Goal: Task Accomplishment & Management: Manage account settings

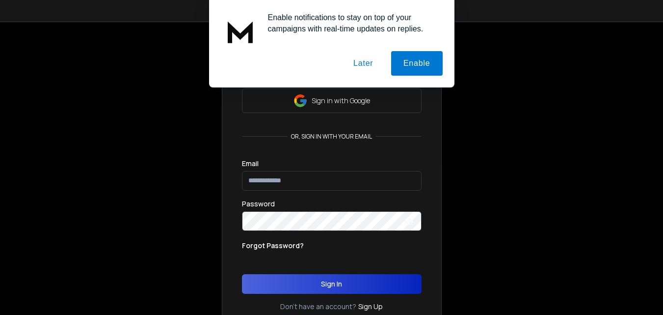
click at [292, 179] on input "email" at bounding box center [332, 181] width 180 height 20
paste input "**********"
type input "**********"
click at [414, 222] on div at bounding box center [412, 221] width 15 height 9
click at [339, 282] on button "Sign In" at bounding box center [332, 284] width 180 height 20
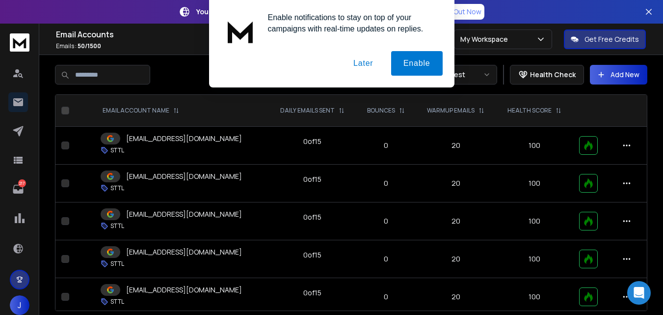
click at [367, 61] on button "Later" at bounding box center [363, 63] width 44 height 25
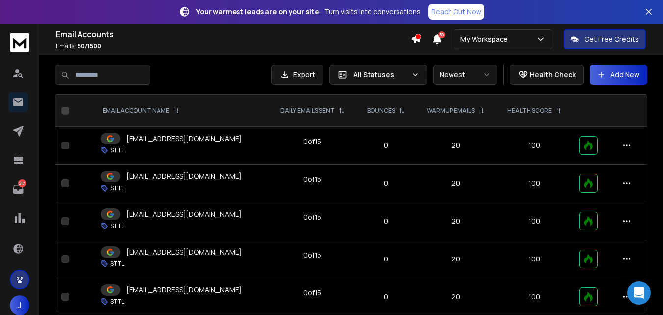
click at [629, 74] on button "Add New" at bounding box center [618, 75] width 57 height 20
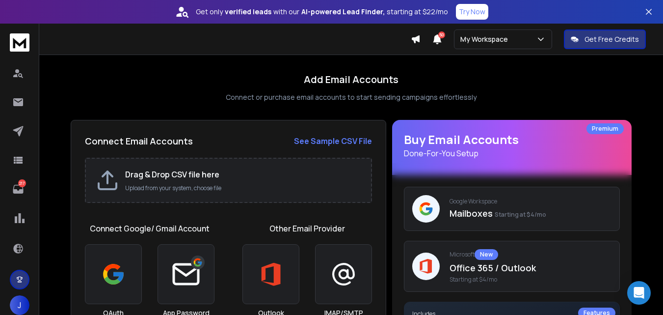
click at [115, 259] on icon at bounding box center [113, 273] width 25 height 29
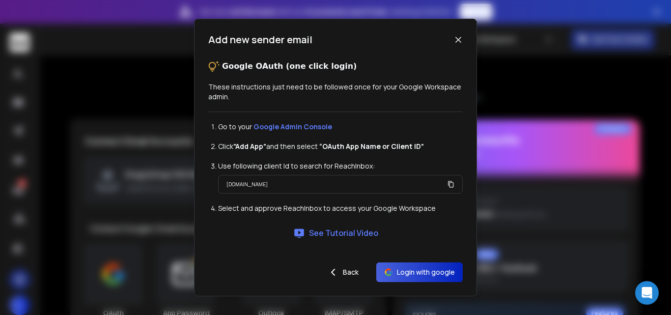
click at [425, 266] on button "Login with google" at bounding box center [419, 272] width 86 height 20
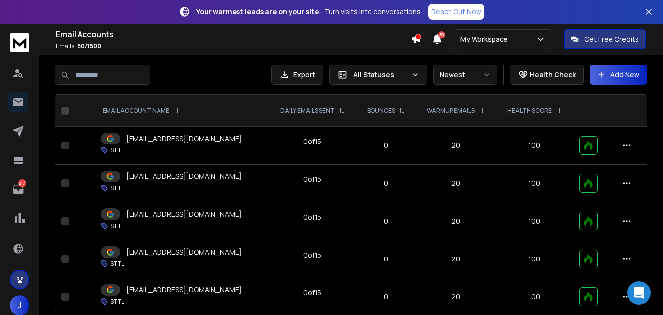
click at [612, 76] on button "Add New" at bounding box center [618, 75] width 57 height 20
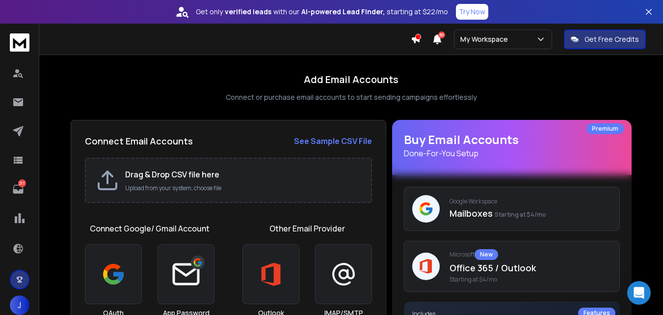
click at [122, 264] on icon at bounding box center [113, 273] width 25 height 29
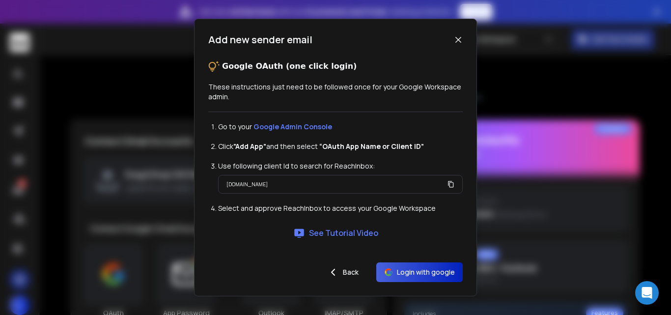
click at [418, 273] on button "Login with google" at bounding box center [419, 272] width 86 height 20
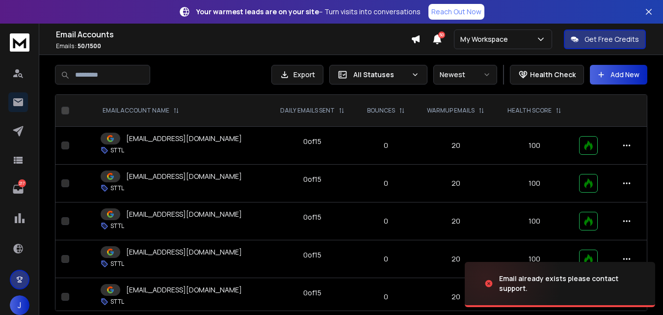
click at [631, 75] on button "Add New" at bounding box center [618, 75] width 57 height 20
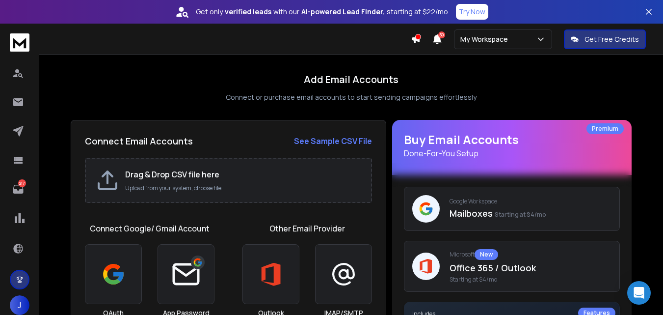
click at [118, 266] on icon at bounding box center [113, 268] width 16 height 8
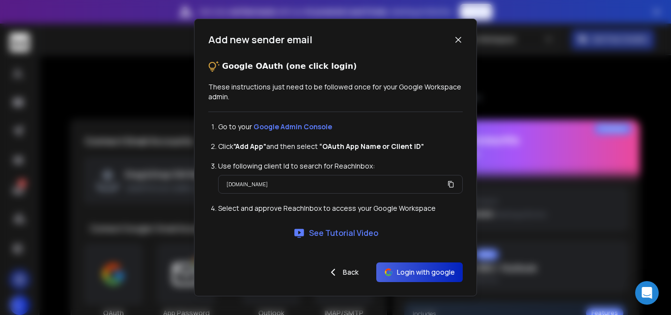
click at [413, 267] on button "Login with google" at bounding box center [419, 272] width 86 height 20
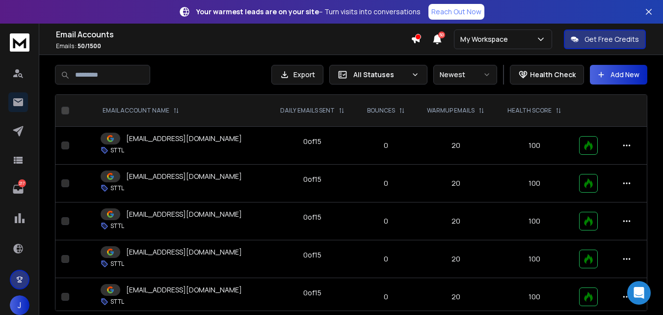
click at [639, 72] on button "Add New" at bounding box center [618, 75] width 57 height 20
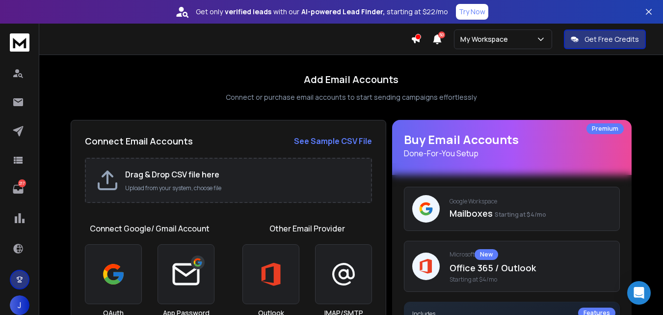
click at [122, 279] on icon at bounding box center [118, 277] width 10 height 10
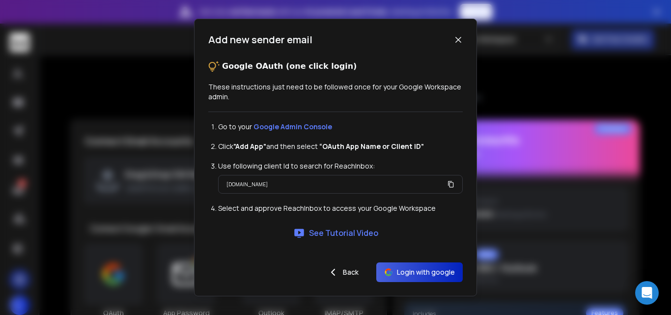
click at [441, 268] on button "Login with google" at bounding box center [419, 272] width 86 height 20
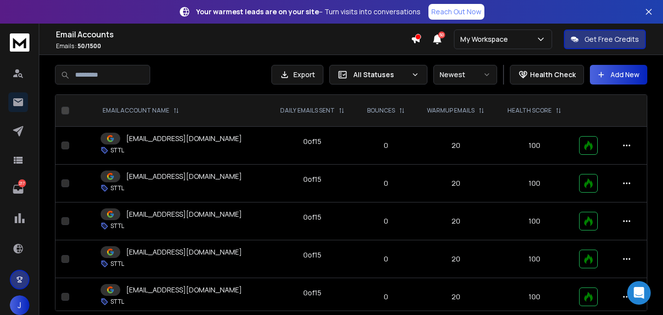
click at [616, 76] on button "Add New" at bounding box center [618, 75] width 57 height 20
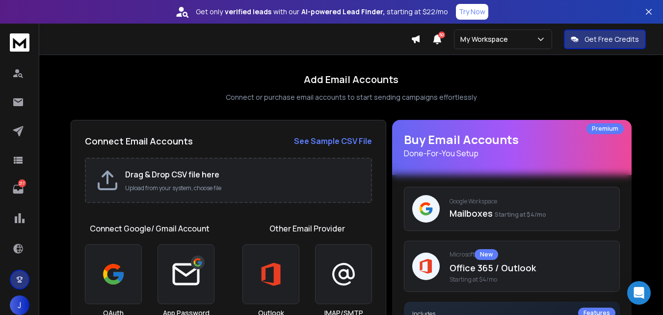
click at [115, 275] on icon at bounding box center [118, 277] width 10 height 10
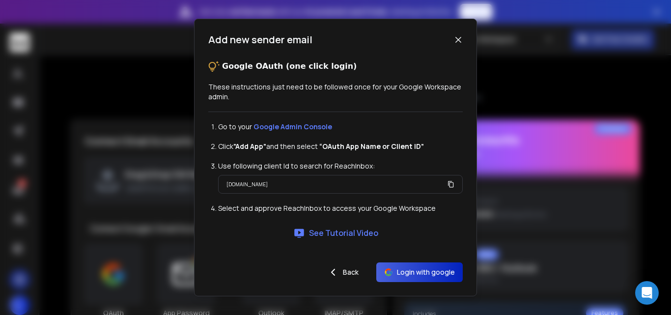
click at [416, 272] on button "Login with google" at bounding box center [419, 272] width 86 height 20
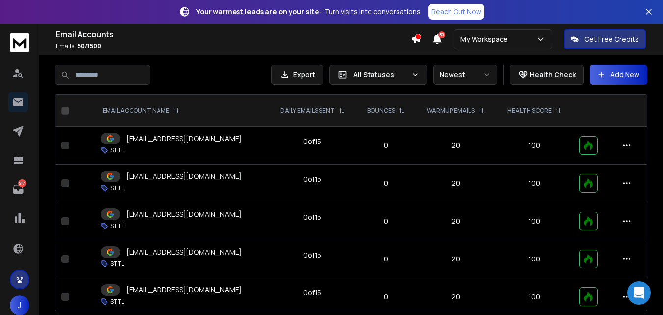
click at [631, 68] on button "Add New" at bounding box center [618, 75] width 57 height 20
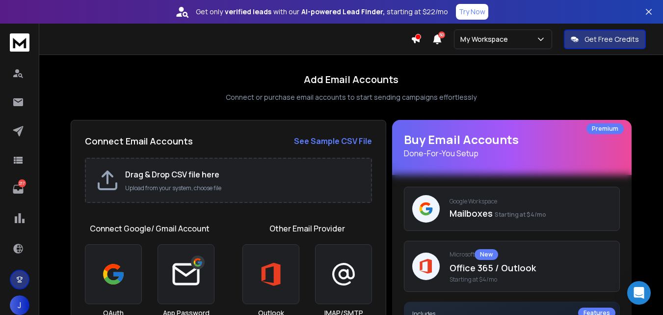
click at [113, 256] on div at bounding box center [113, 274] width 57 height 60
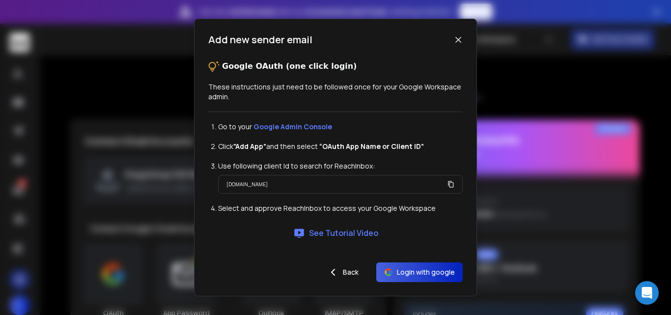
click at [422, 269] on button "Login with google" at bounding box center [419, 272] width 86 height 20
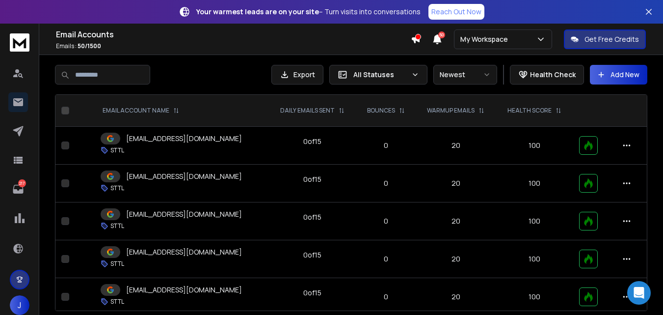
click at [613, 81] on button "Add New" at bounding box center [618, 75] width 57 height 20
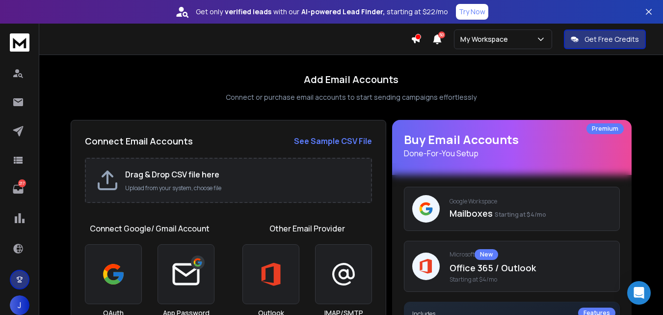
click at [109, 273] on icon at bounding box center [113, 273] width 25 height 29
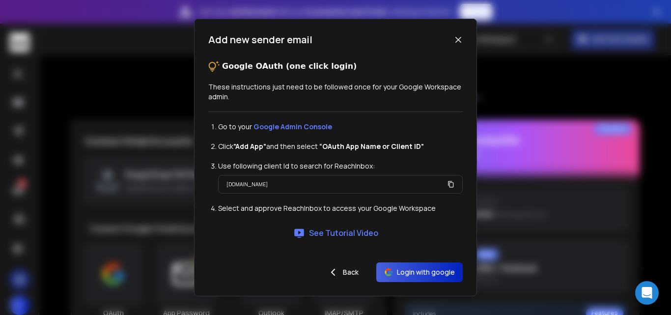
click at [407, 277] on button "Login with google" at bounding box center [419, 272] width 86 height 20
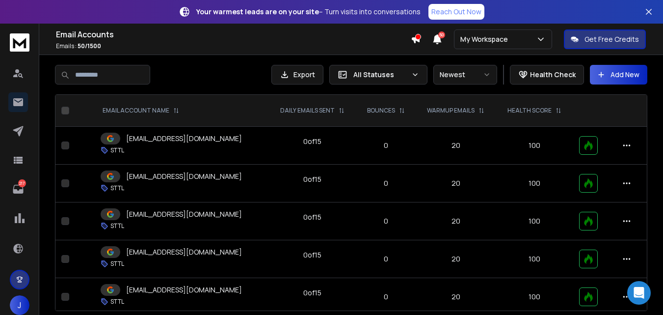
click at [608, 75] on button "Add New" at bounding box center [618, 75] width 57 height 20
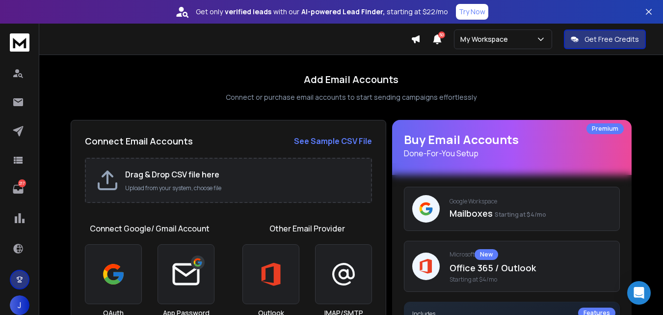
click at [95, 272] on div at bounding box center [113, 274] width 57 height 60
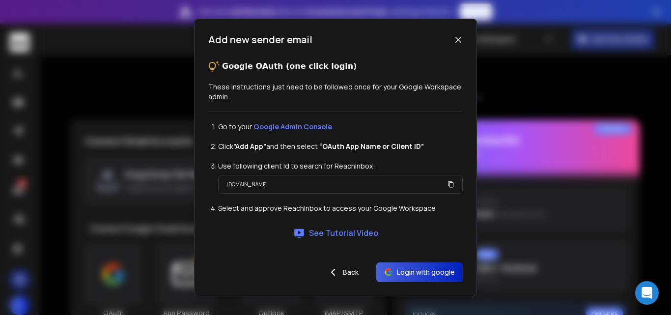
click at [432, 275] on button "Login with google" at bounding box center [419, 272] width 86 height 20
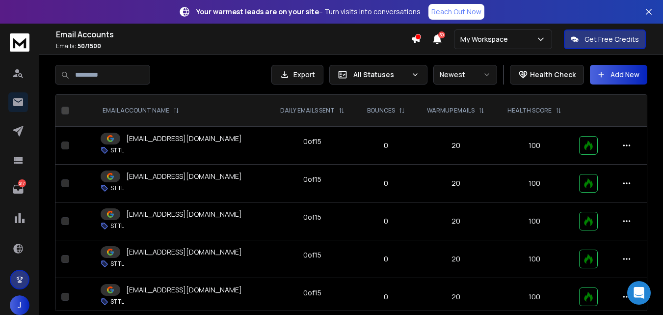
click at [621, 79] on button "Add New" at bounding box center [618, 75] width 57 height 20
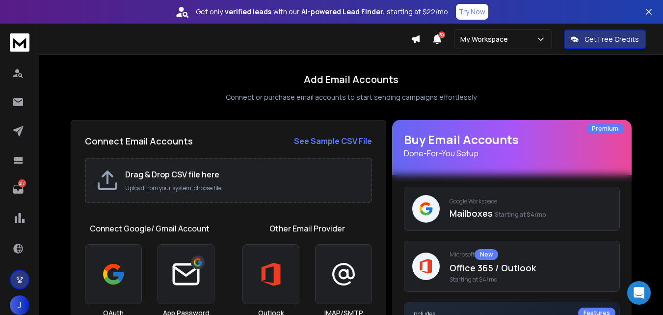
click at [127, 266] on div at bounding box center [113, 274] width 57 height 60
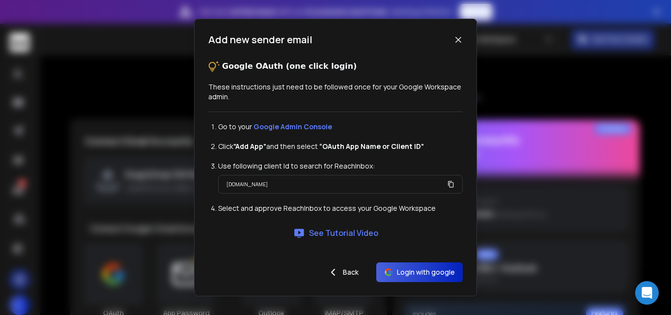
click at [434, 267] on button "Login with google" at bounding box center [419, 272] width 86 height 20
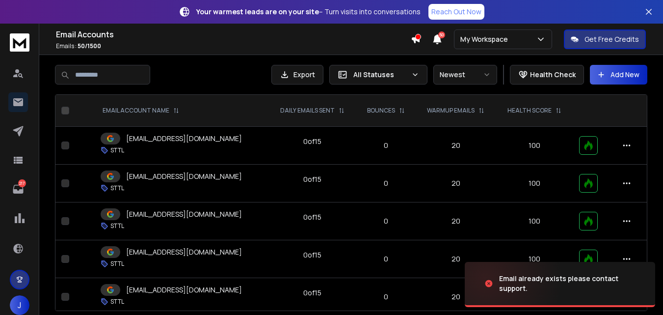
click at [633, 76] on button "Add New" at bounding box center [618, 75] width 57 height 20
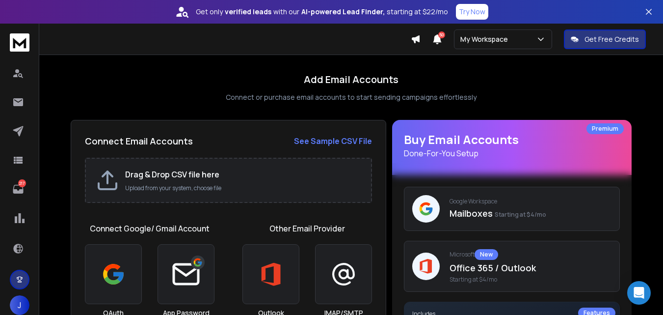
click at [113, 260] on icon at bounding box center [113, 273] width 25 height 29
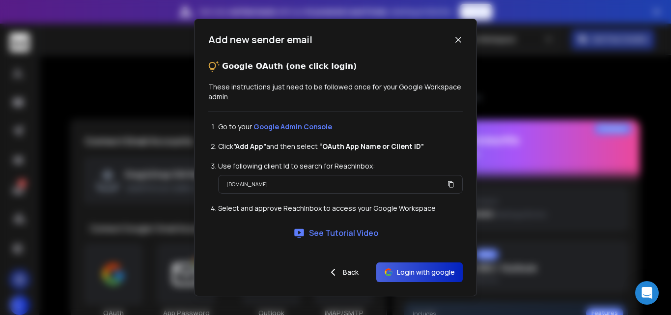
click at [415, 271] on button "Login with google" at bounding box center [419, 272] width 86 height 20
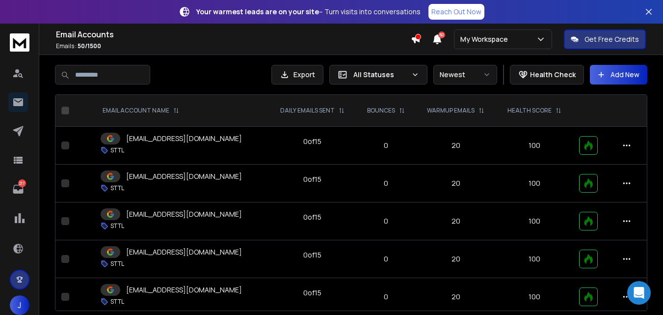
click at [617, 74] on button "Add New" at bounding box center [618, 75] width 57 height 20
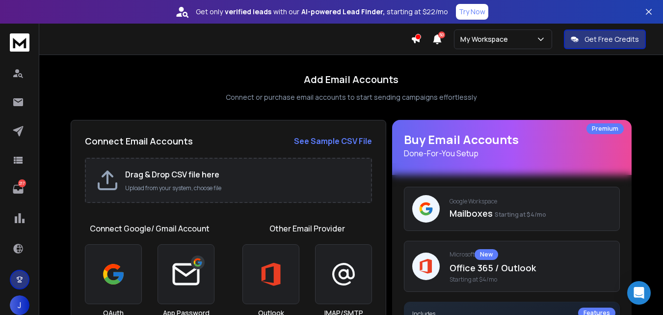
click at [104, 277] on icon at bounding box center [113, 273] width 25 height 29
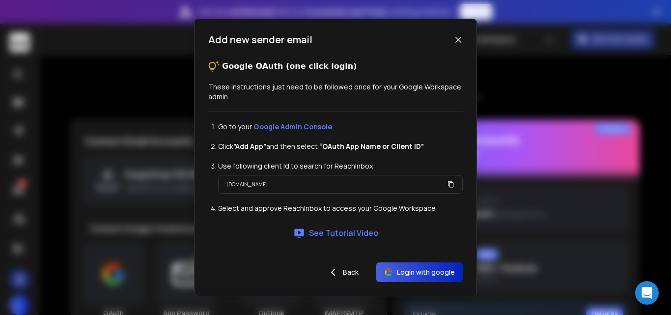
click at [412, 273] on button "Login with google" at bounding box center [419, 272] width 86 height 20
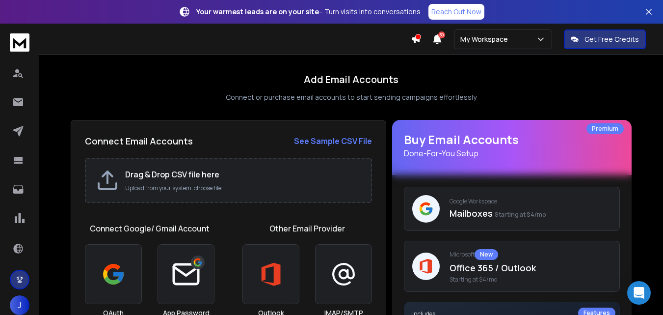
click at [138, 277] on div at bounding box center [113, 274] width 57 height 60
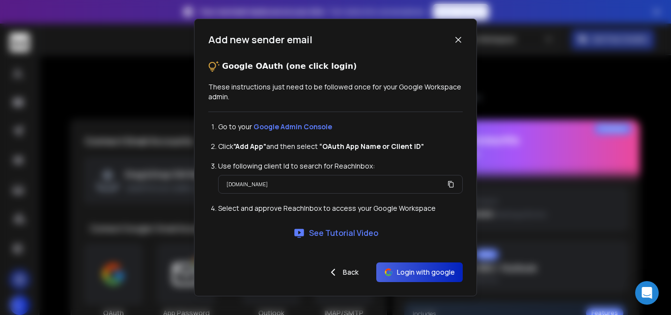
click at [434, 269] on button "Login with google" at bounding box center [419, 272] width 86 height 20
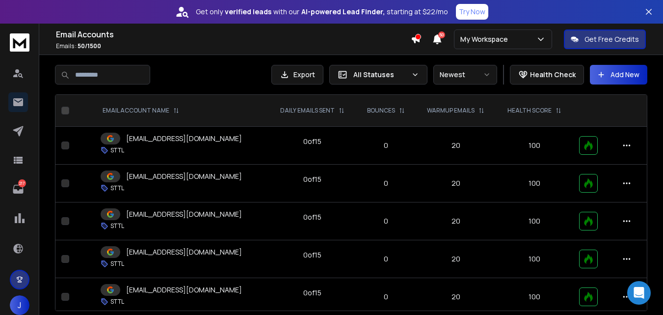
click at [623, 73] on button "Add New" at bounding box center [618, 75] width 57 height 20
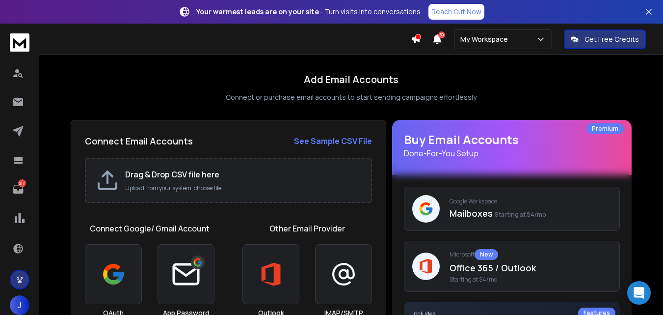
click at [108, 274] on icon at bounding box center [113, 273] width 25 height 29
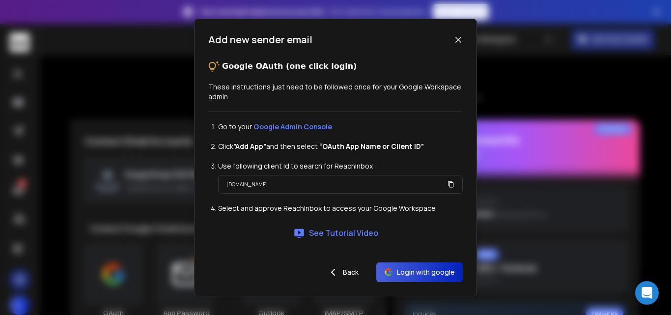
click at [442, 275] on button "Login with google" at bounding box center [419, 272] width 86 height 20
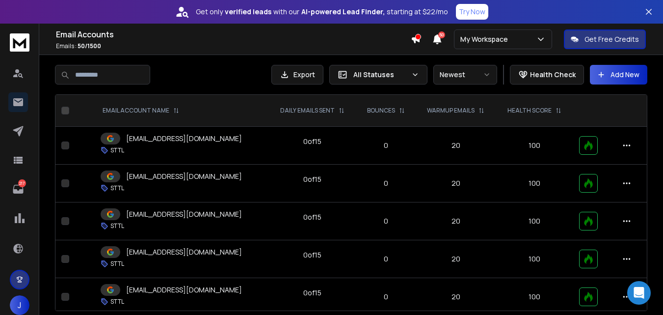
click at [627, 72] on button "Add New" at bounding box center [618, 75] width 57 height 20
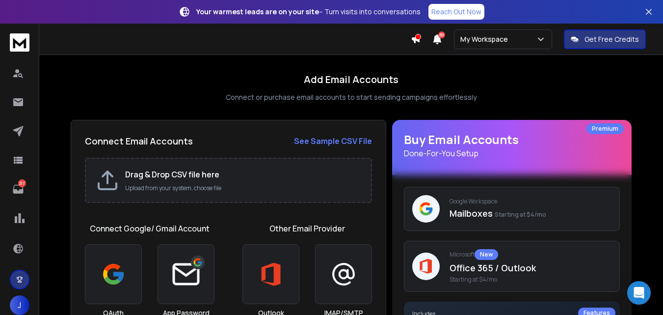
click at [116, 278] on icon at bounding box center [113, 273] width 25 height 29
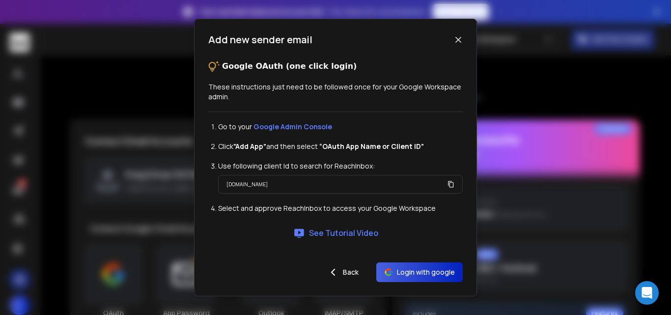
click at [403, 272] on button "Login with google" at bounding box center [419, 272] width 86 height 20
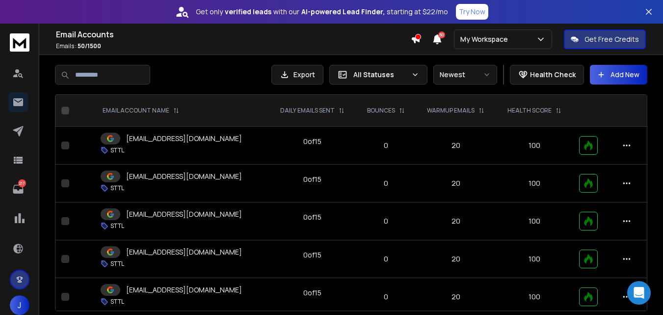
click at [614, 79] on button "Add New" at bounding box center [618, 75] width 57 height 20
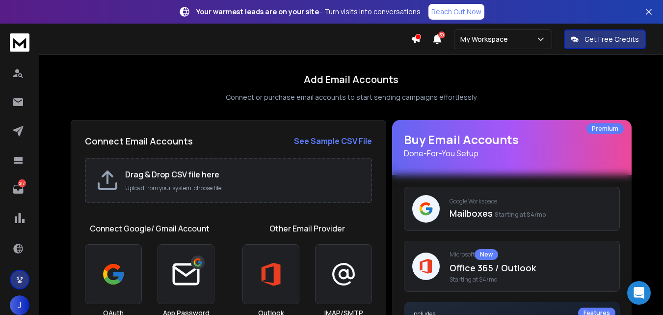
click at [124, 265] on icon at bounding box center [113, 273] width 25 height 29
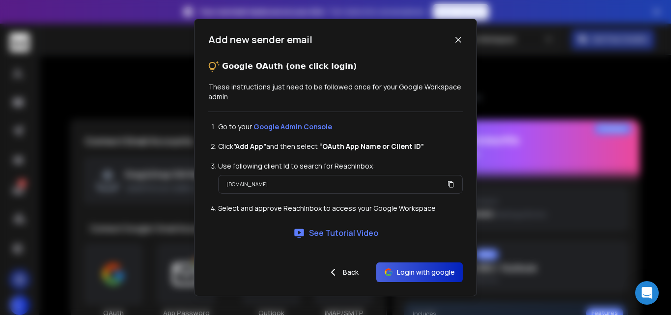
click at [436, 275] on button "Login with google" at bounding box center [419, 272] width 86 height 20
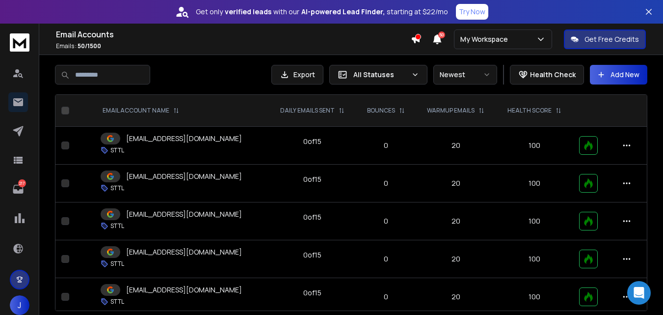
click at [608, 77] on button "Add New" at bounding box center [618, 75] width 57 height 20
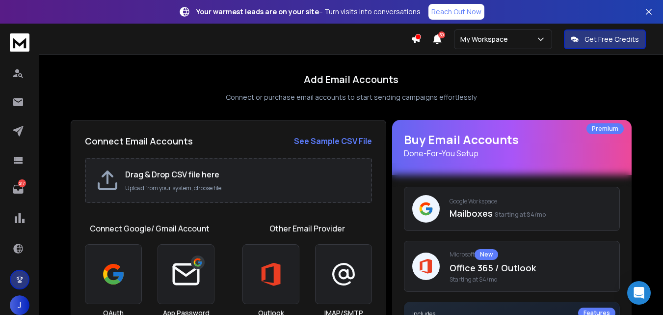
click at [119, 277] on icon at bounding box center [118, 277] width 10 height 10
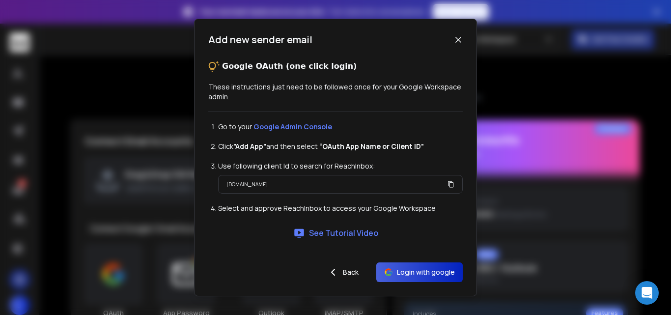
click at [405, 269] on button "Login with google" at bounding box center [419, 272] width 86 height 20
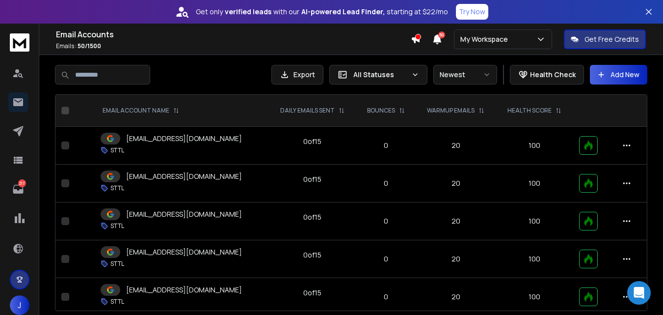
click at [624, 69] on button "Add New" at bounding box center [618, 75] width 57 height 20
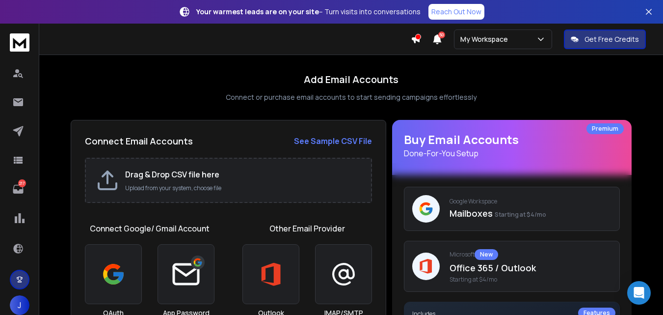
click at [112, 275] on icon at bounding box center [113, 273] width 25 height 29
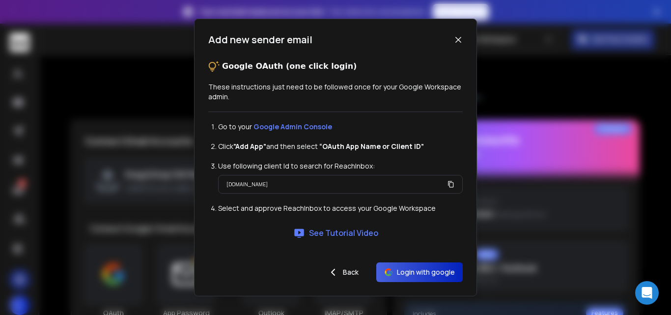
click at [414, 274] on button "Login with google" at bounding box center [419, 272] width 86 height 20
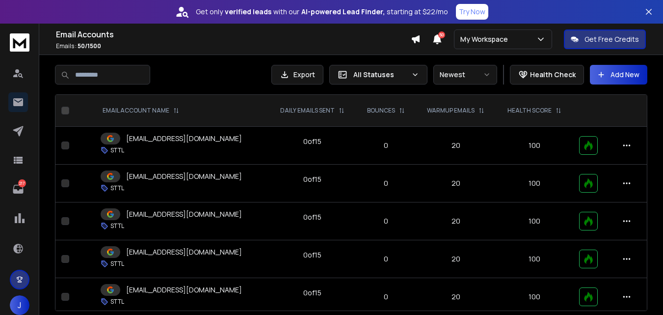
click at [621, 81] on button "Add New" at bounding box center [618, 75] width 57 height 20
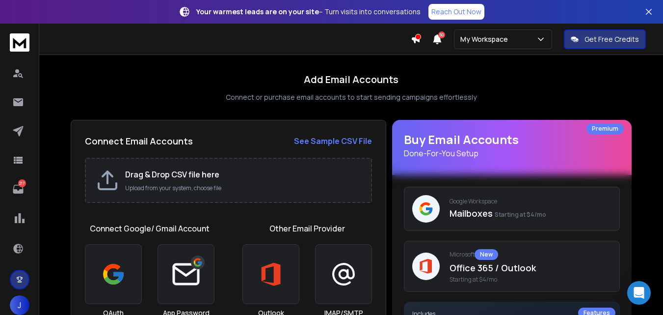
click at [123, 268] on icon at bounding box center [113, 273] width 25 height 29
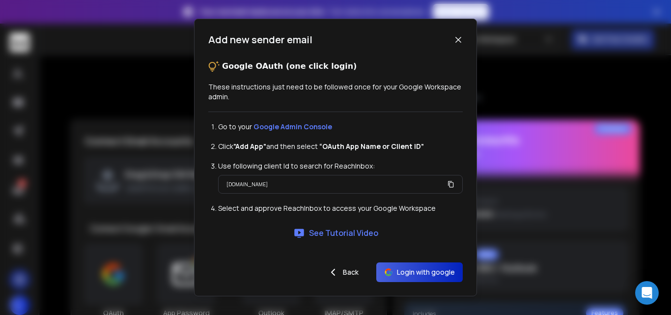
click at [417, 272] on button "Login with google" at bounding box center [419, 272] width 86 height 20
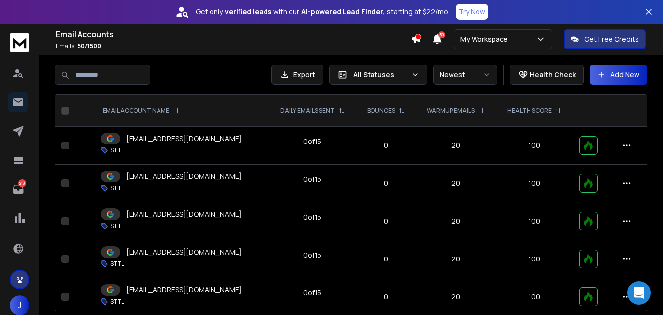
click at [627, 72] on button "Add New" at bounding box center [618, 75] width 57 height 20
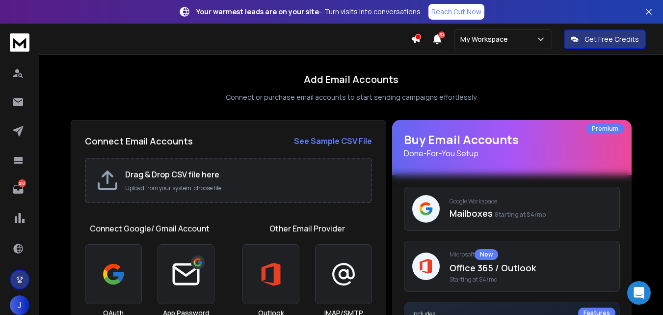
click at [136, 268] on div at bounding box center [113, 274] width 57 height 60
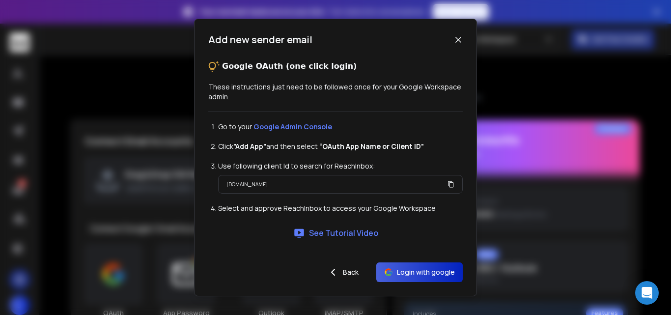
click at [437, 271] on button "Login with google" at bounding box center [419, 272] width 86 height 20
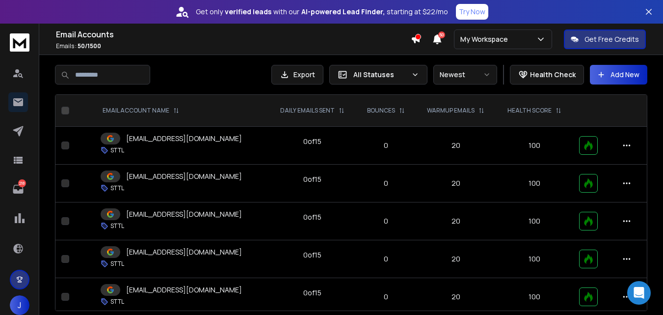
click at [633, 77] on button "Add New" at bounding box center [618, 75] width 57 height 20
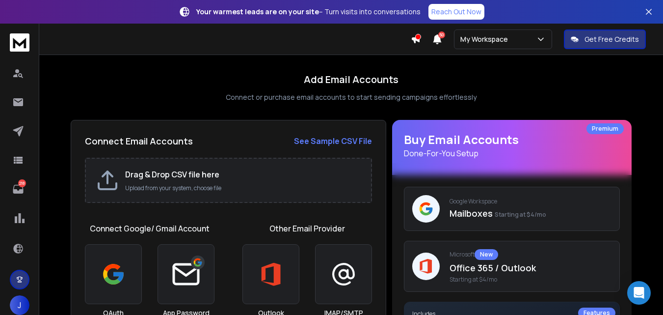
click at [95, 280] on div at bounding box center [113, 274] width 57 height 60
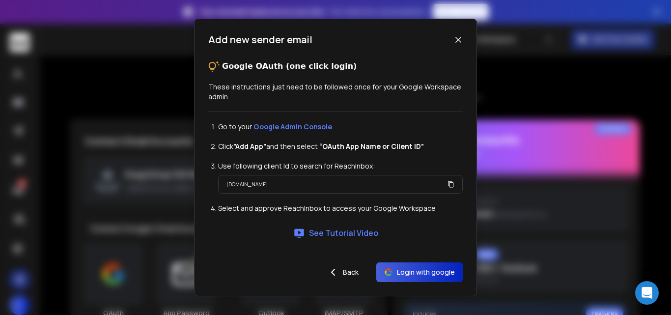
click at [404, 274] on button "Login with google" at bounding box center [419, 272] width 86 height 20
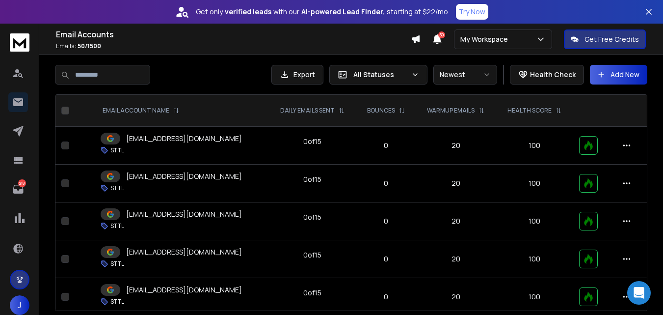
click at [620, 78] on button "Add New" at bounding box center [618, 75] width 57 height 20
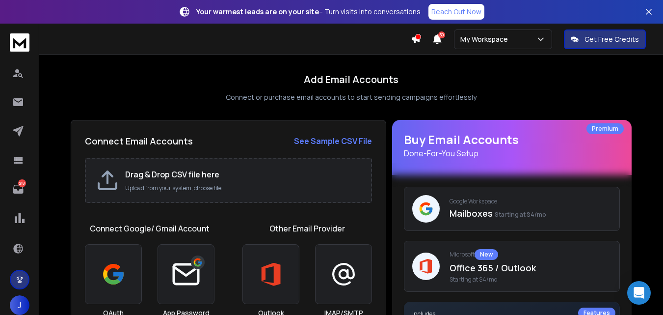
click at [140, 271] on div at bounding box center [113, 274] width 57 height 60
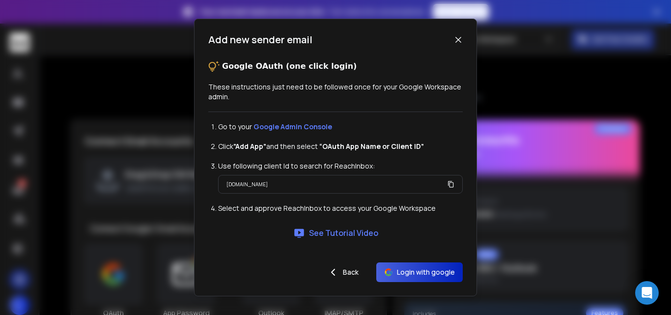
click at [425, 269] on button "Login with google" at bounding box center [419, 272] width 86 height 20
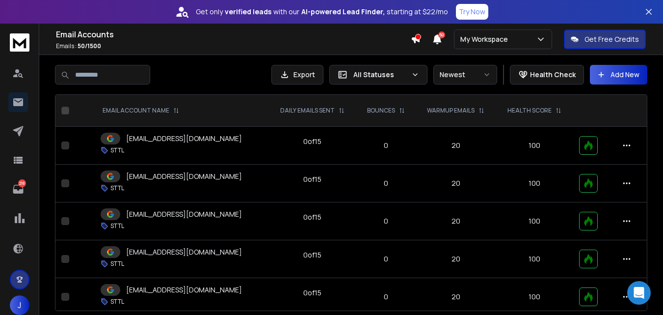
click at [620, 76] on button "Add New" at bounding box center [618, 75] width 57 height 20
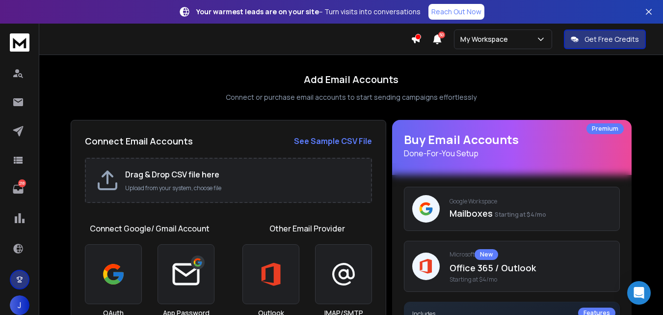
click at [135, 276] on div at bounding box center [113, 274] width 57 height 60
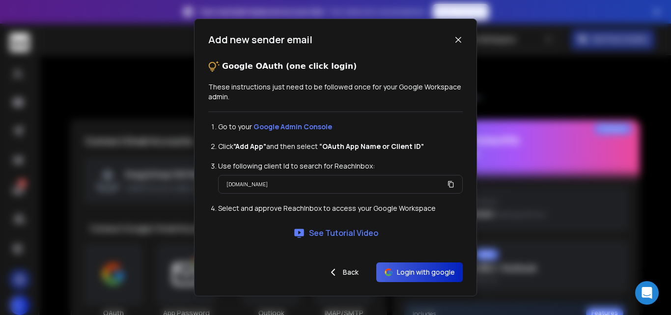
click at [429, 267] on button "Login with google" at bounding box center [419, 272] width 86 height 20
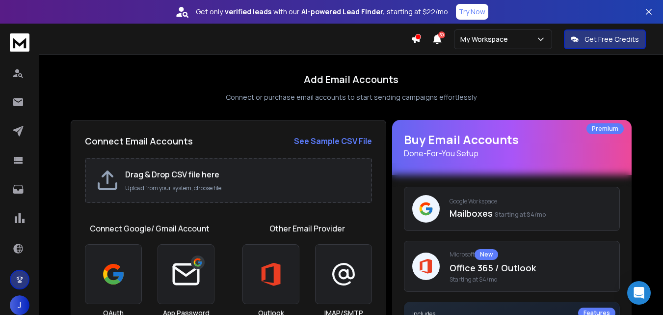
click at [126, 274] on div at bounding box center [113, 274] width 57 height 60
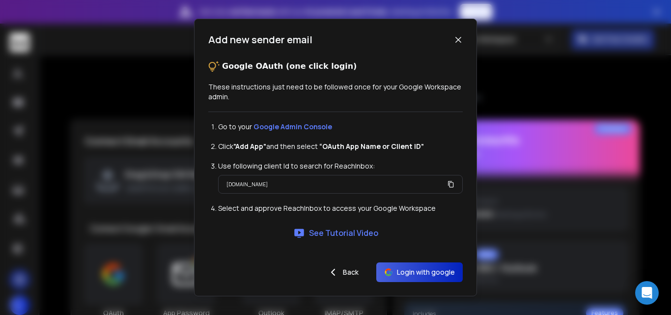
click at [411, 270] on button "Login with google" at bounding box center [419, 272] width 86 height 20
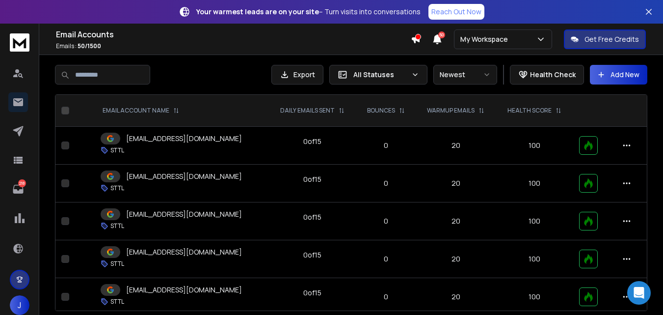
click at [619, 74] on button "Add New" at bounding box center [618, 75] width 57 height 20
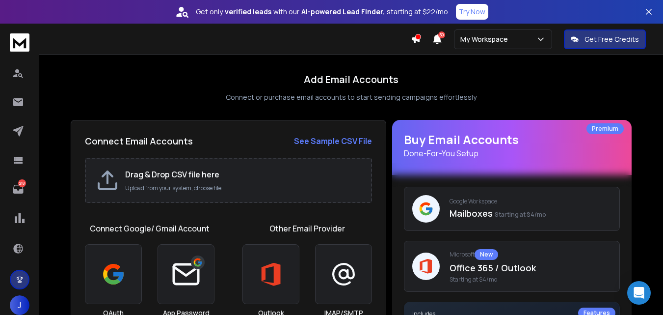
click at [102, 249] on div at bounding box center [113, 274] width 57 height 60
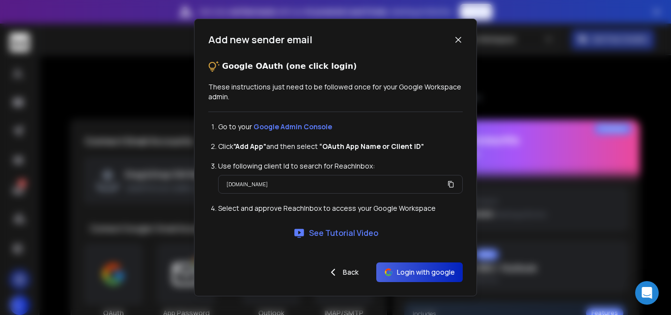
click at [420, 275] on button "Login with google" at bounding box center [419, 272] width 86 height 20
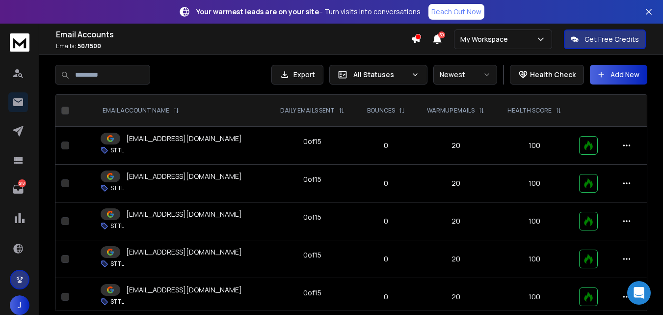
click at [624, 74] on button "Add New" at bounding box center [618, 75] width 57 height 20
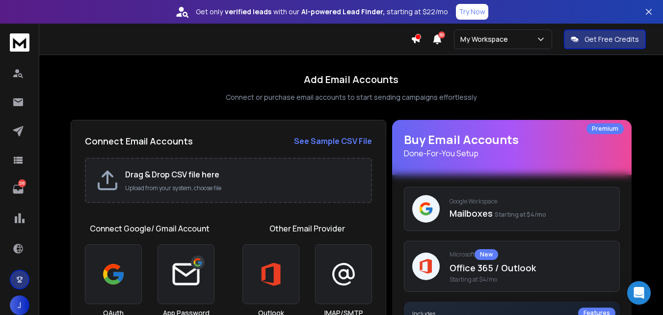
click at [123, 278] on icon at bounding box center [118, 277] width 10 height 10
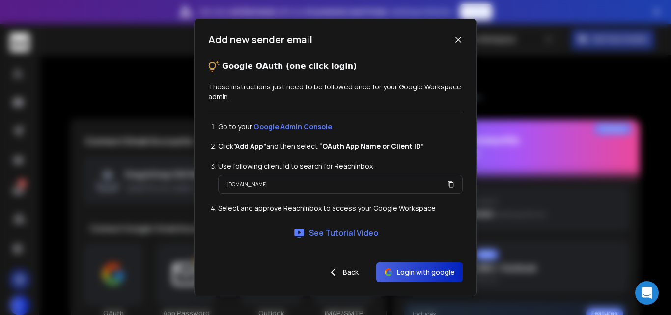
click at [429, 279] on button "Login with google" at bounding box center [419, 272] width 86 height 20
